Goal: Navigation & Orientation: Understand site structure

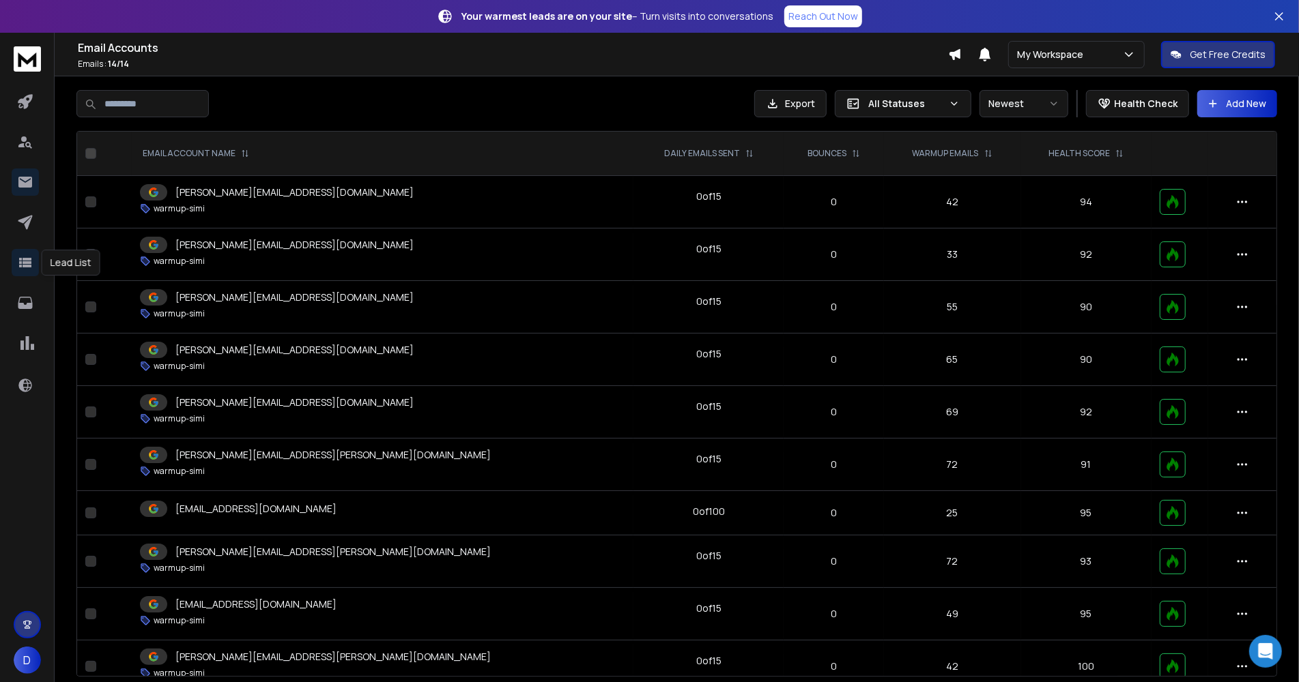
click at [24, 260] on icon at bounding box center [25, 263] width 12 height 10
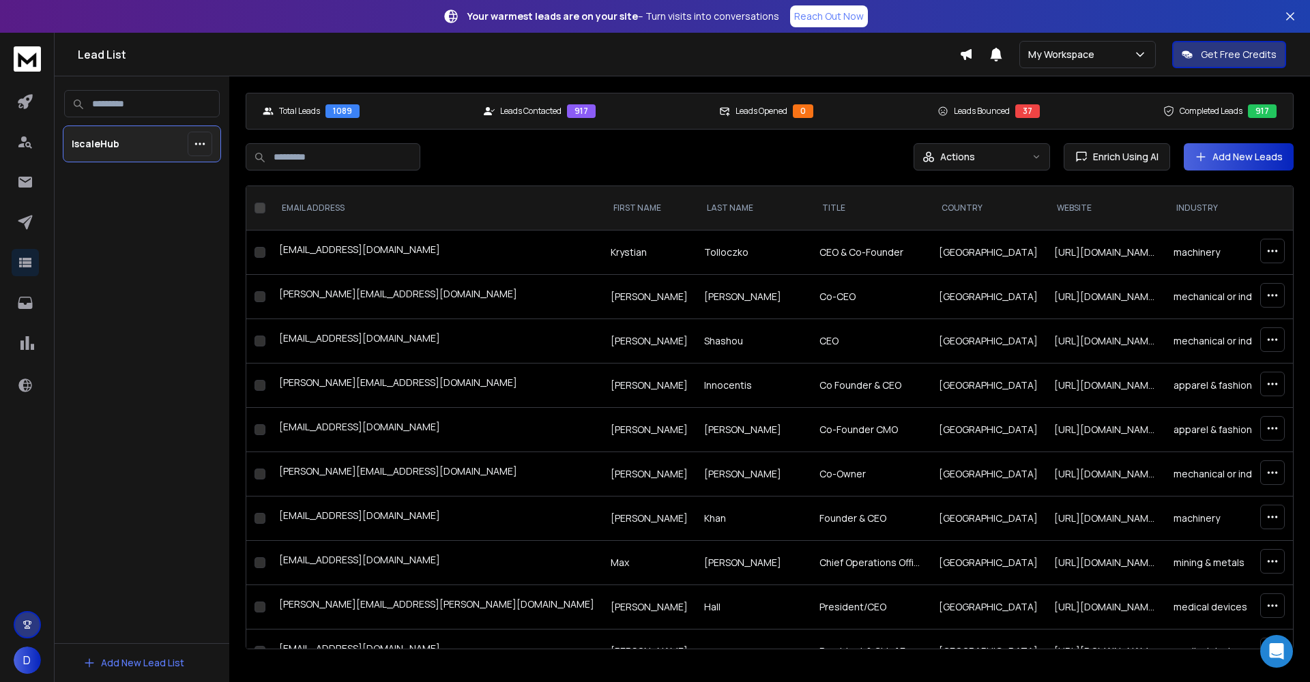
click at [25, 205] on div at bounding box center [27, 246] width 31 height 316
click at [25, 228] on icon at bounding box center [25, 222] width 14 height 14
